Goal: Task Accomplishment & Management: Use online tool/utility

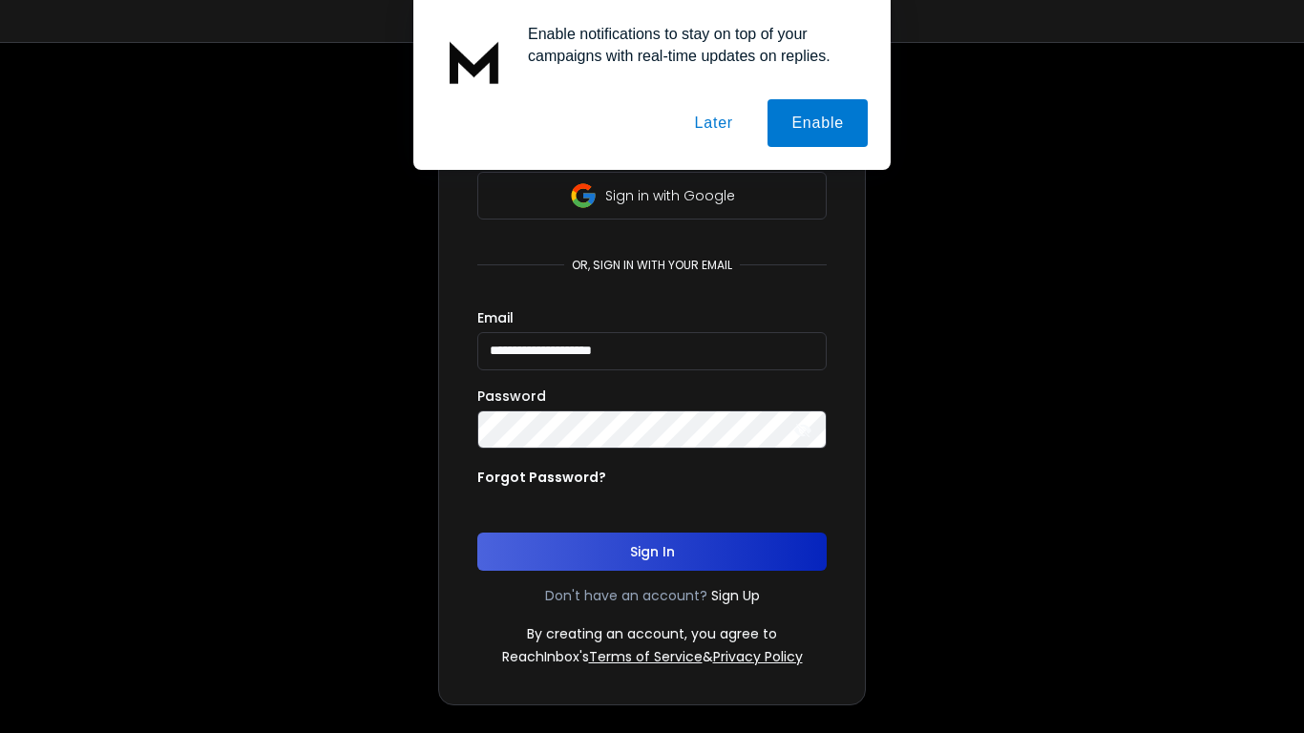
type input "**********"
click at [652, 551] on button "Sign In" at bounding box center [651, 552] width 349 height 38
